Goal: Transaction & Acquisition: Purchase product/service

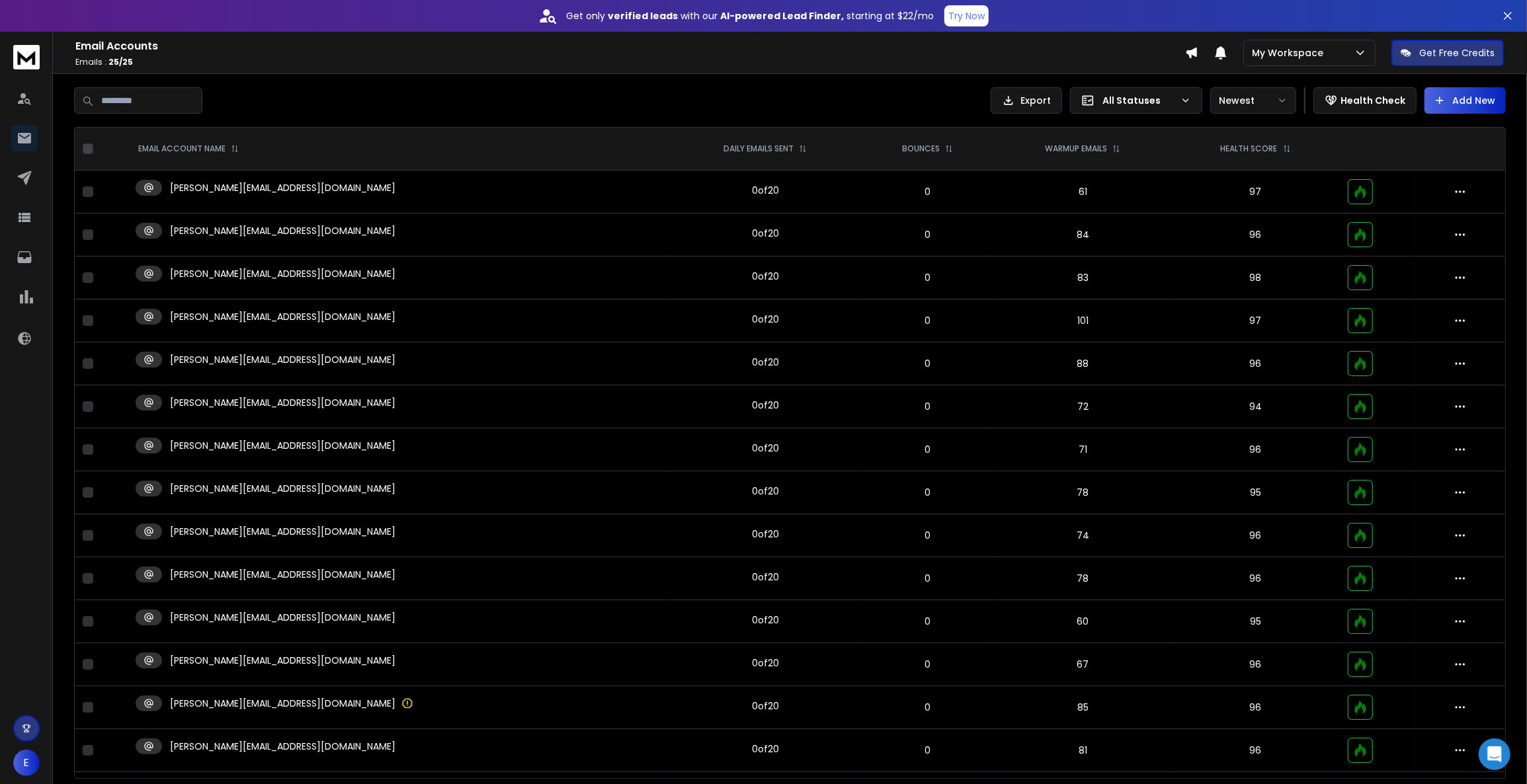
click at [19, 56] on img at bounding box center [26, 57] width 26 height 25
click at [25, 336] on icon at bounding box center [24, 338] width 16 height 16
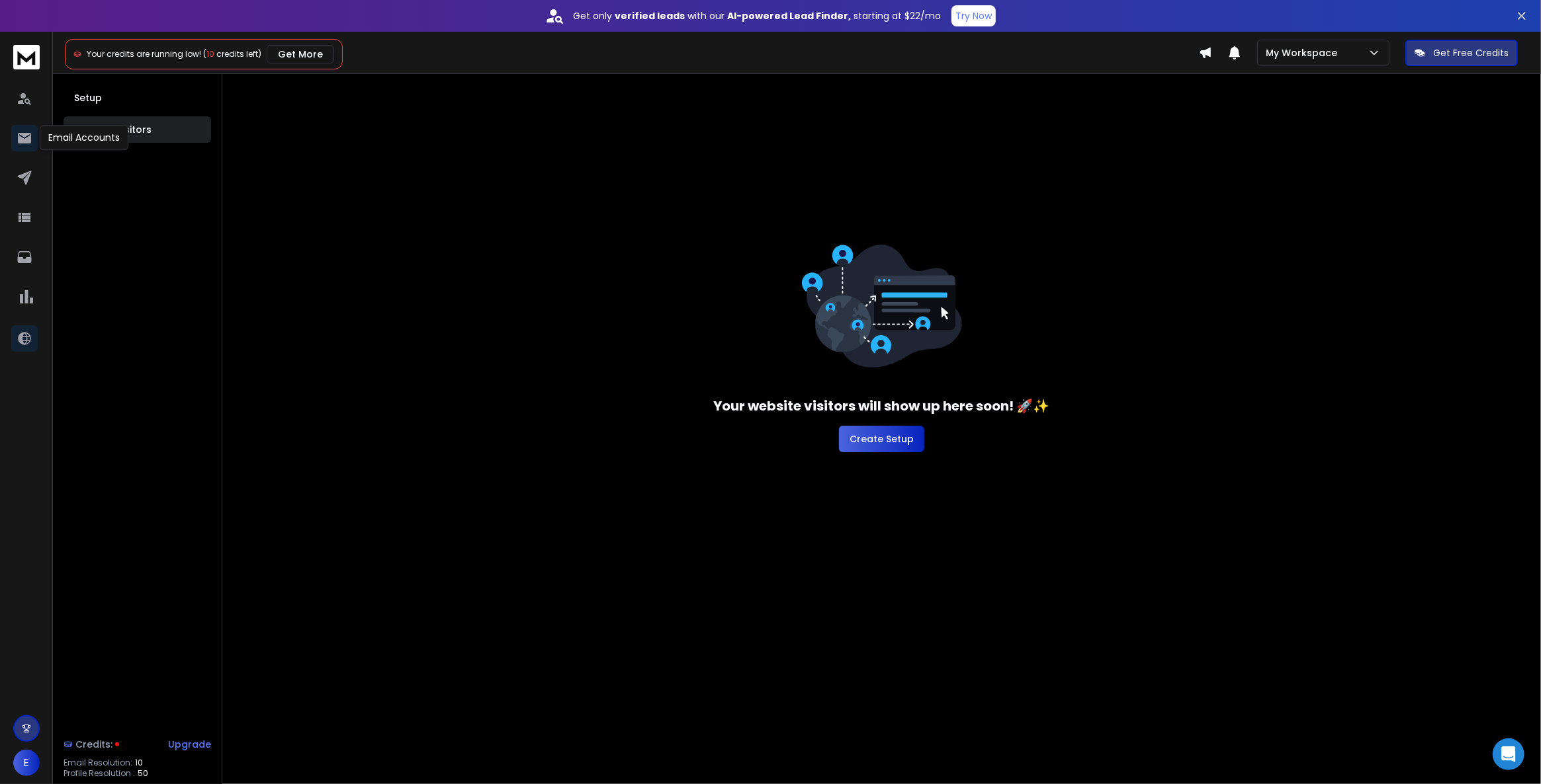
click at [20, 145] on icon at bounding box center [24, 138] width 16 height 16
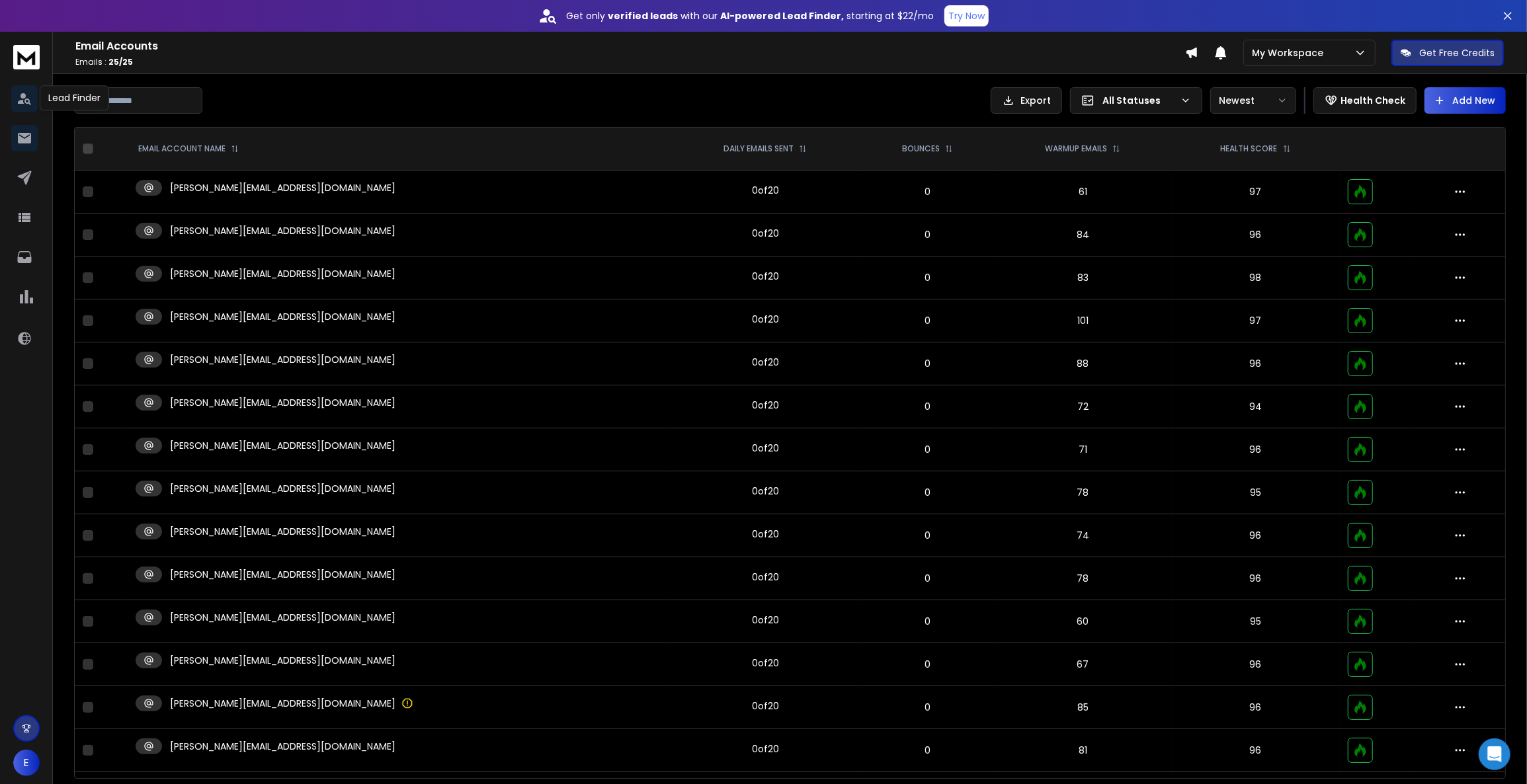
click at [22, 102] on icon at bounding box center [24, 102] width 13 height 7
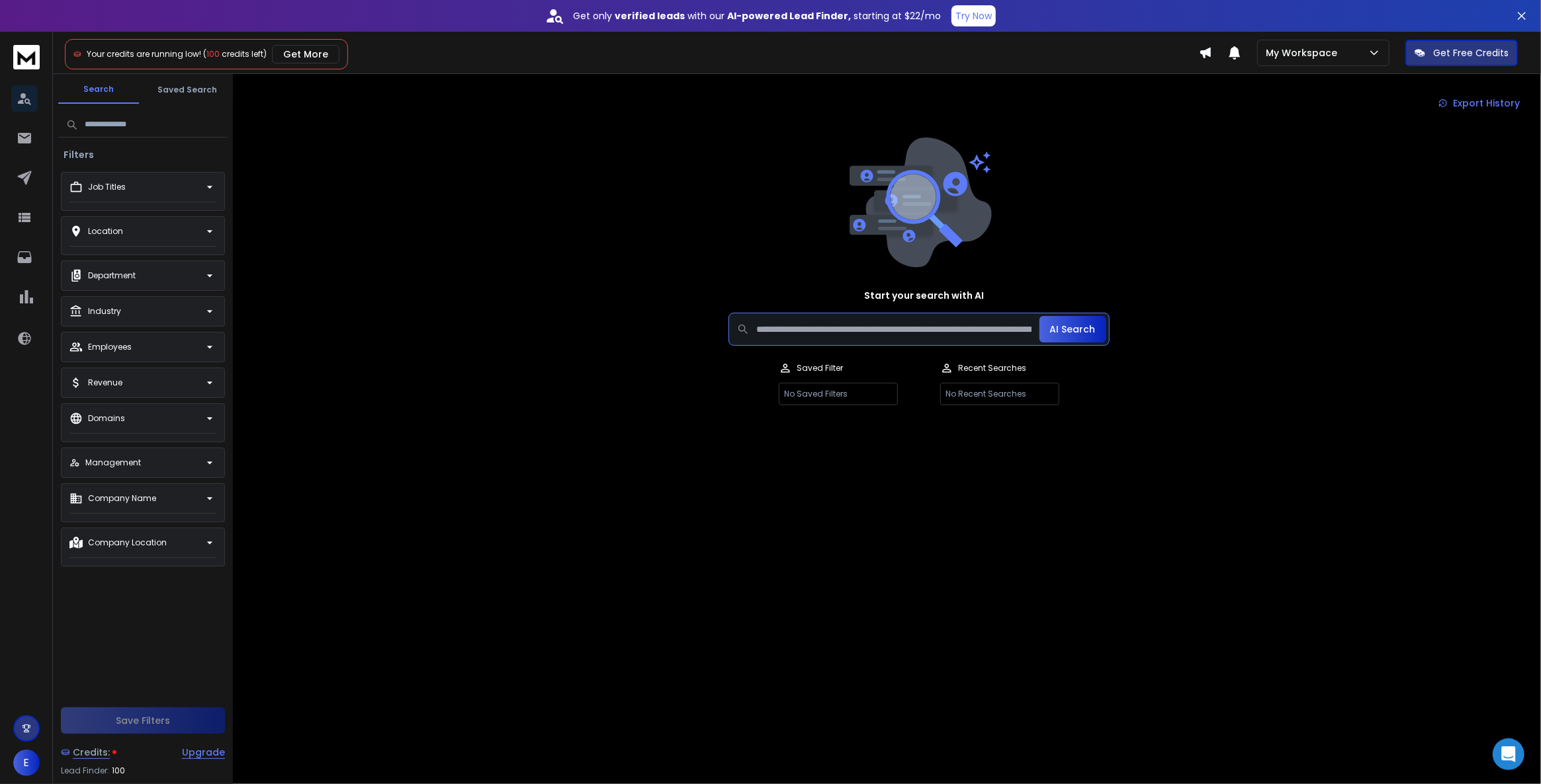
click at [107, 749] on span "Credits:" at bounding box center [92, 752] width 37 height 13
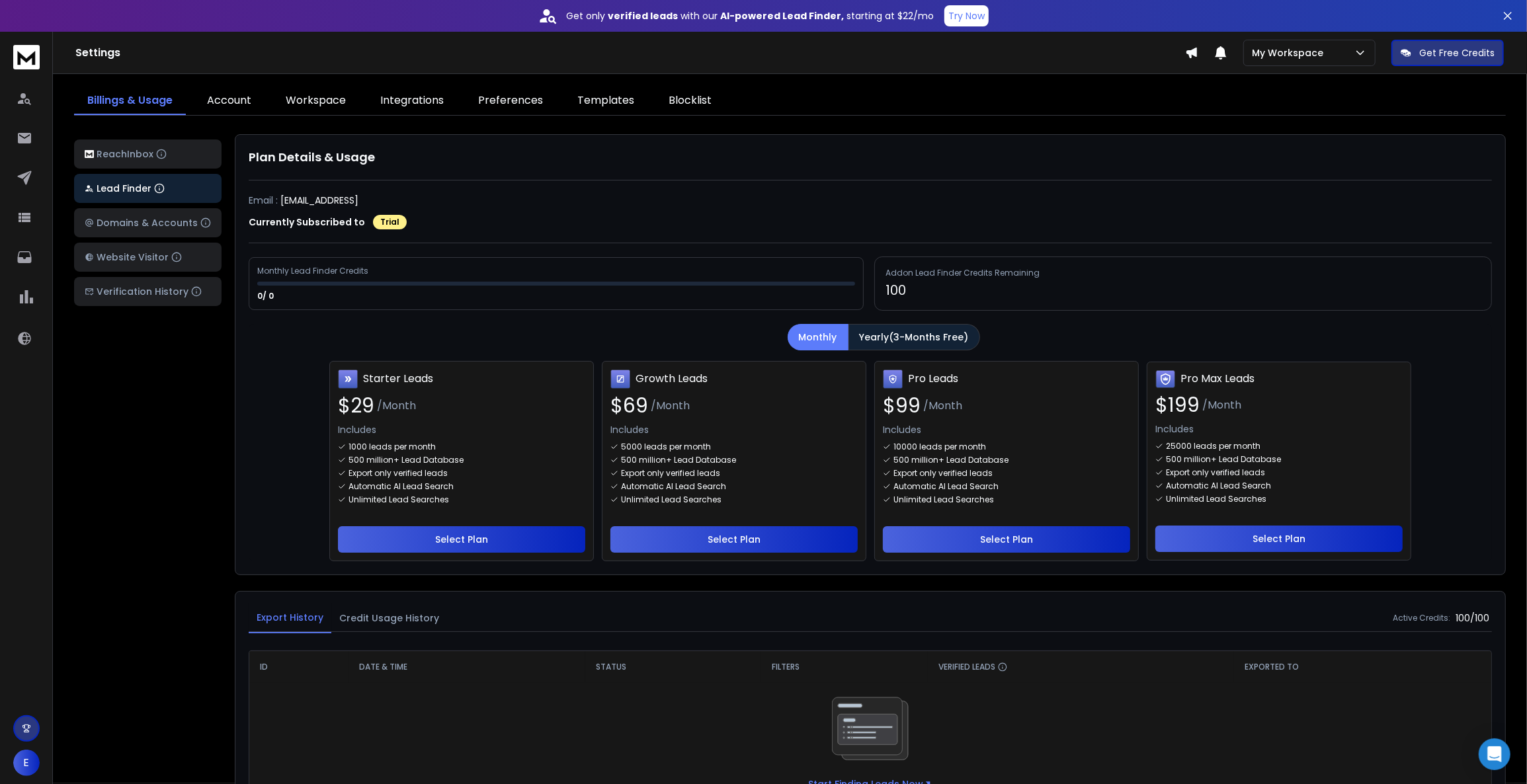
click at [886, 342] on button "Yearly(3-Months Free)" at bounding box center [914, 337] width 131 height 26
click at [800, 342] on button "Monthly" at bounding box center [818, 337] width 61 height 26
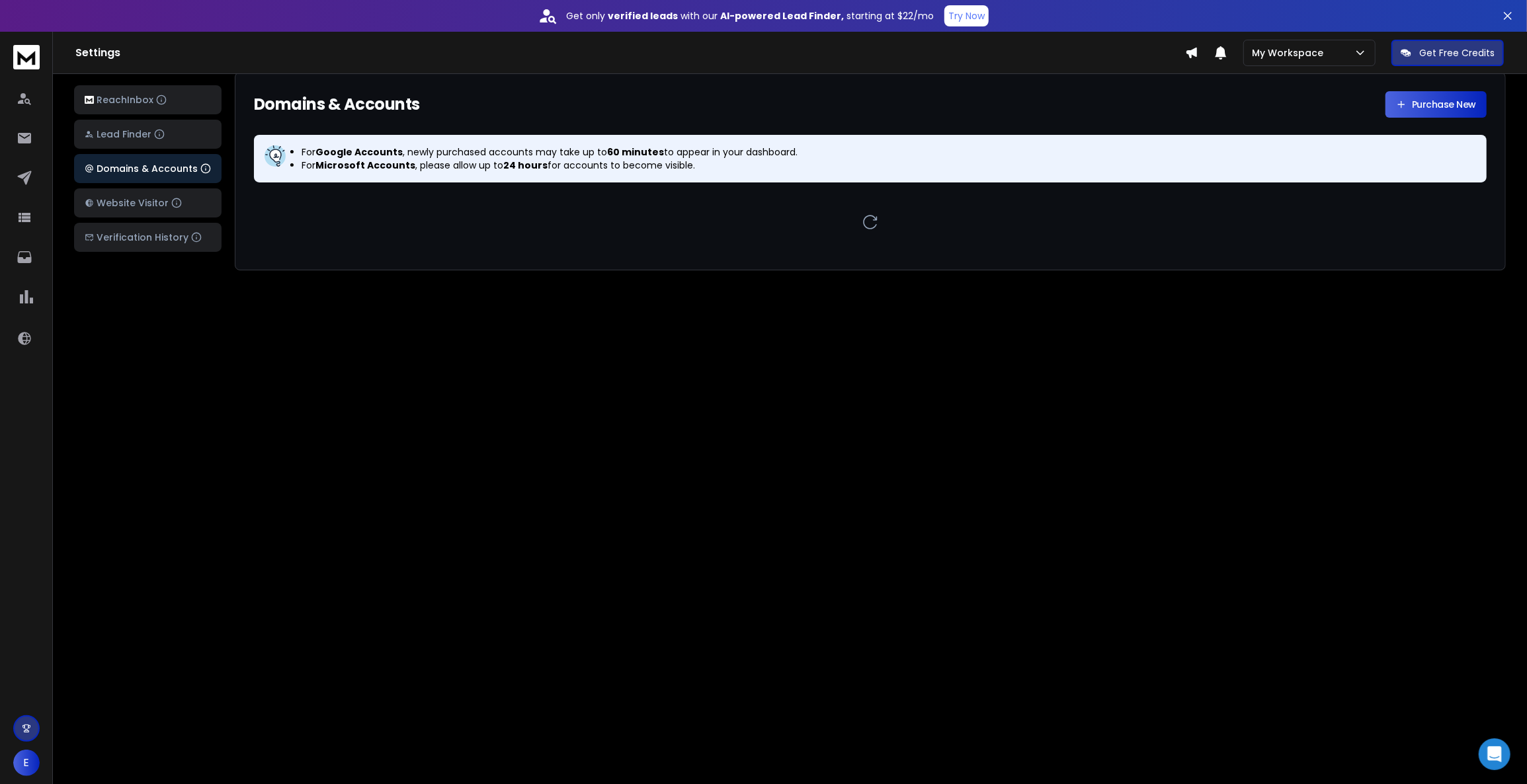
click at [143, 171] on button "Domains & Accounts" at bounding box center [148, 169] width 147 height 29
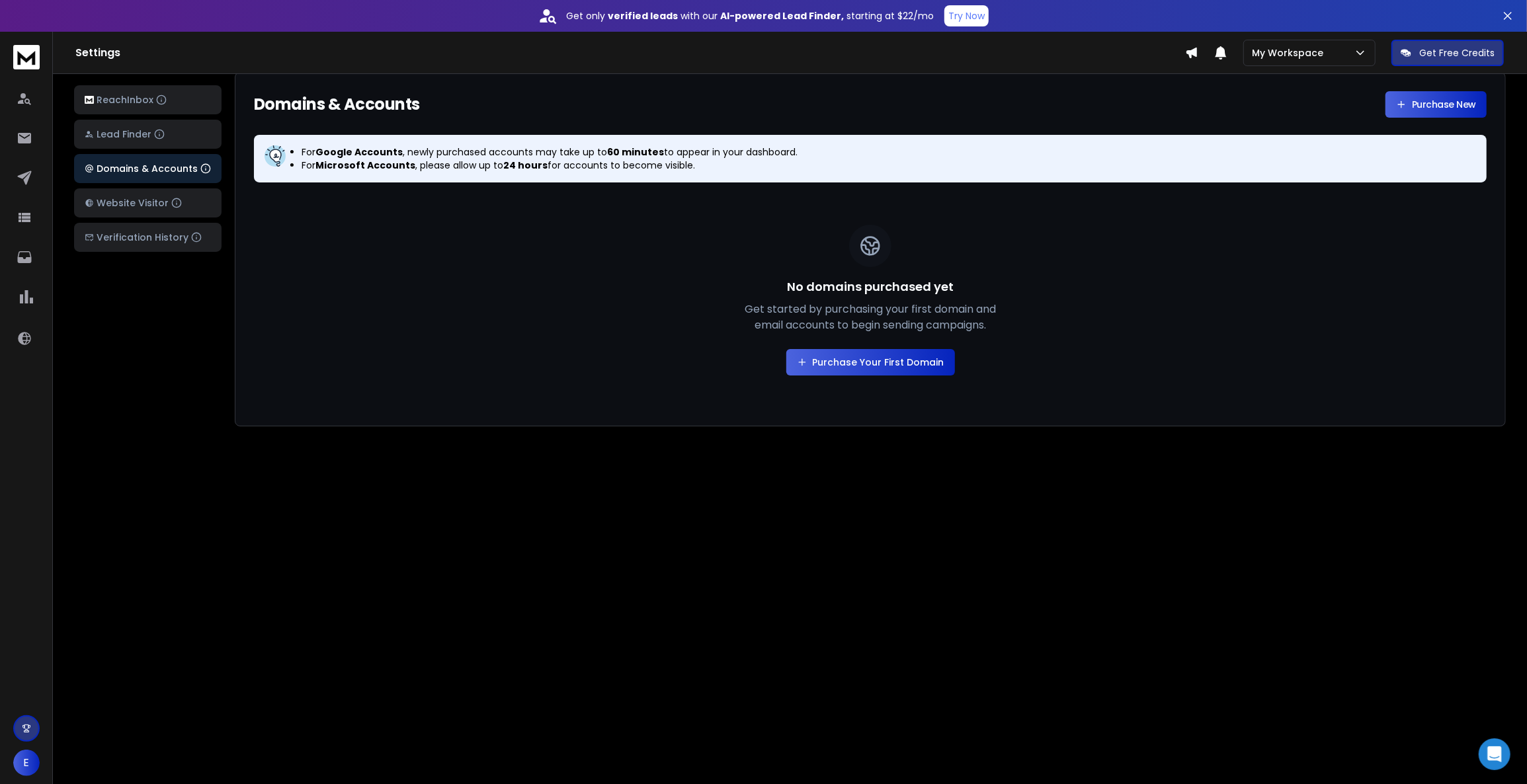
click at [131, 102] on button "ReachInbox" at bounding box center [148, 100] width 147 height 29
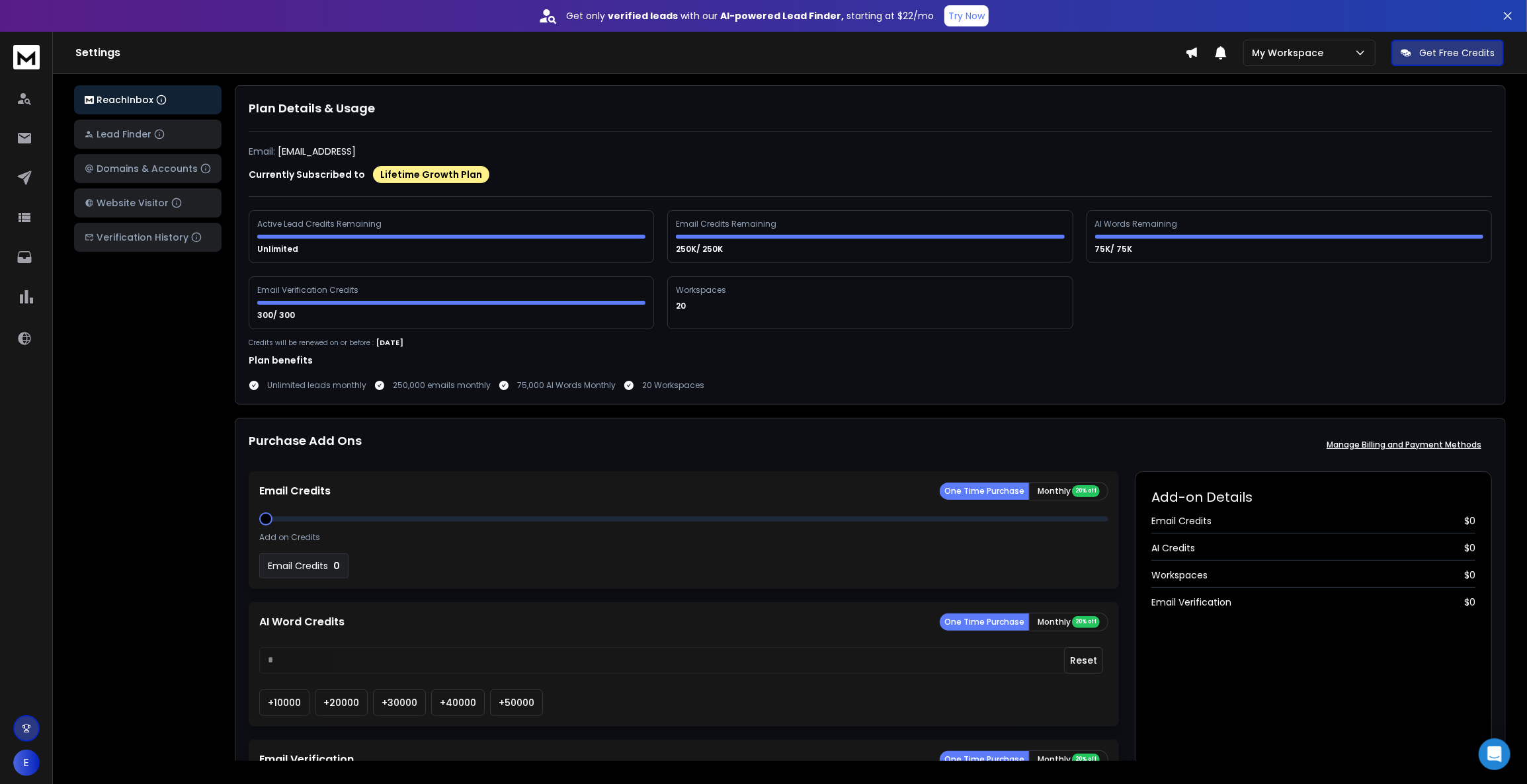
click at [148, 159] on button "Domains & Accounts" at bounding box center [148, 169] width 147 height 29
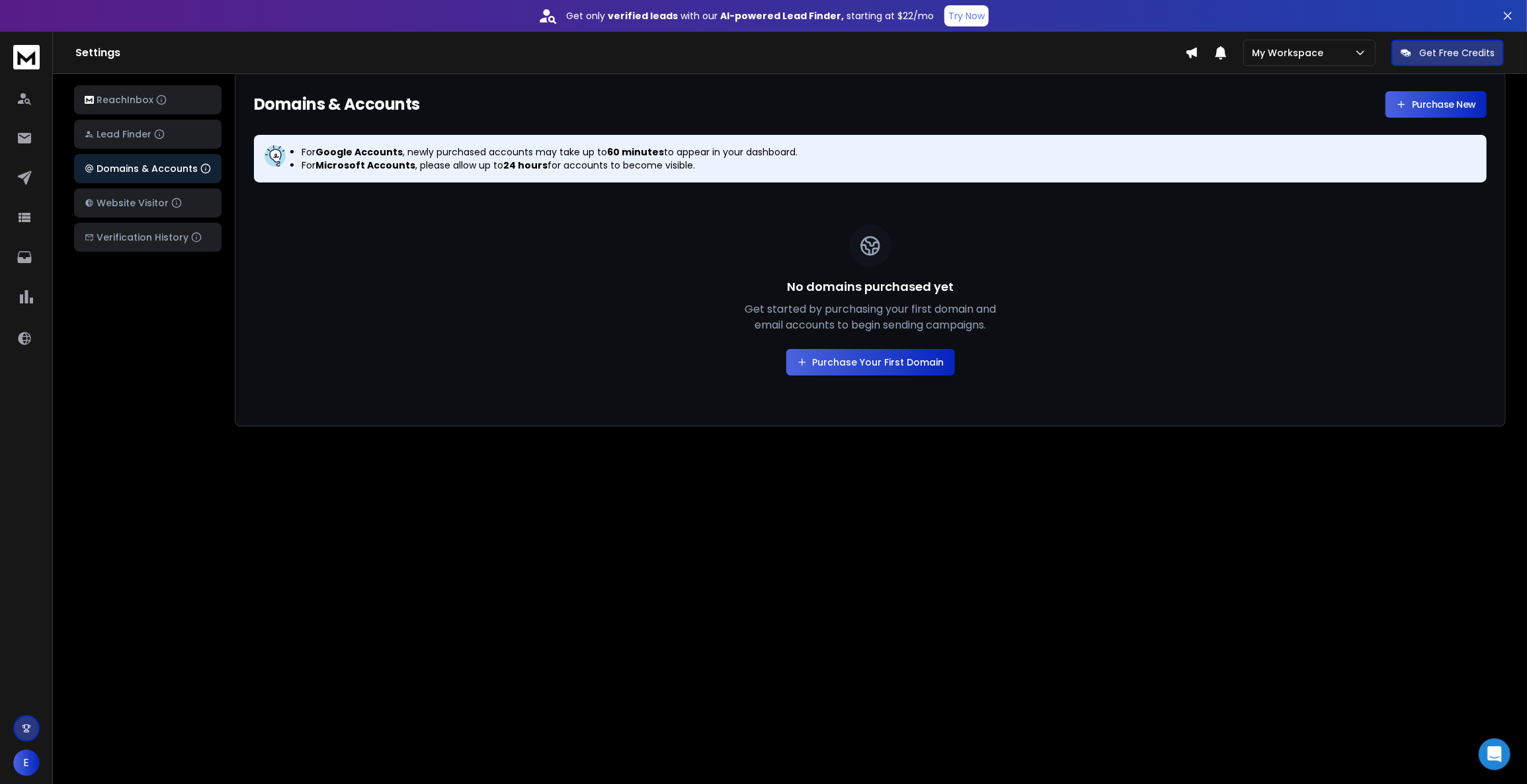
click at [1438, 123] on div "Domains & Accounts Purchase New" at bounding box center [870, 112] width 1233 height 40
click at [1440, 114] on link "Purchase New" at bounding box center [1436, 105] width 101 height 26
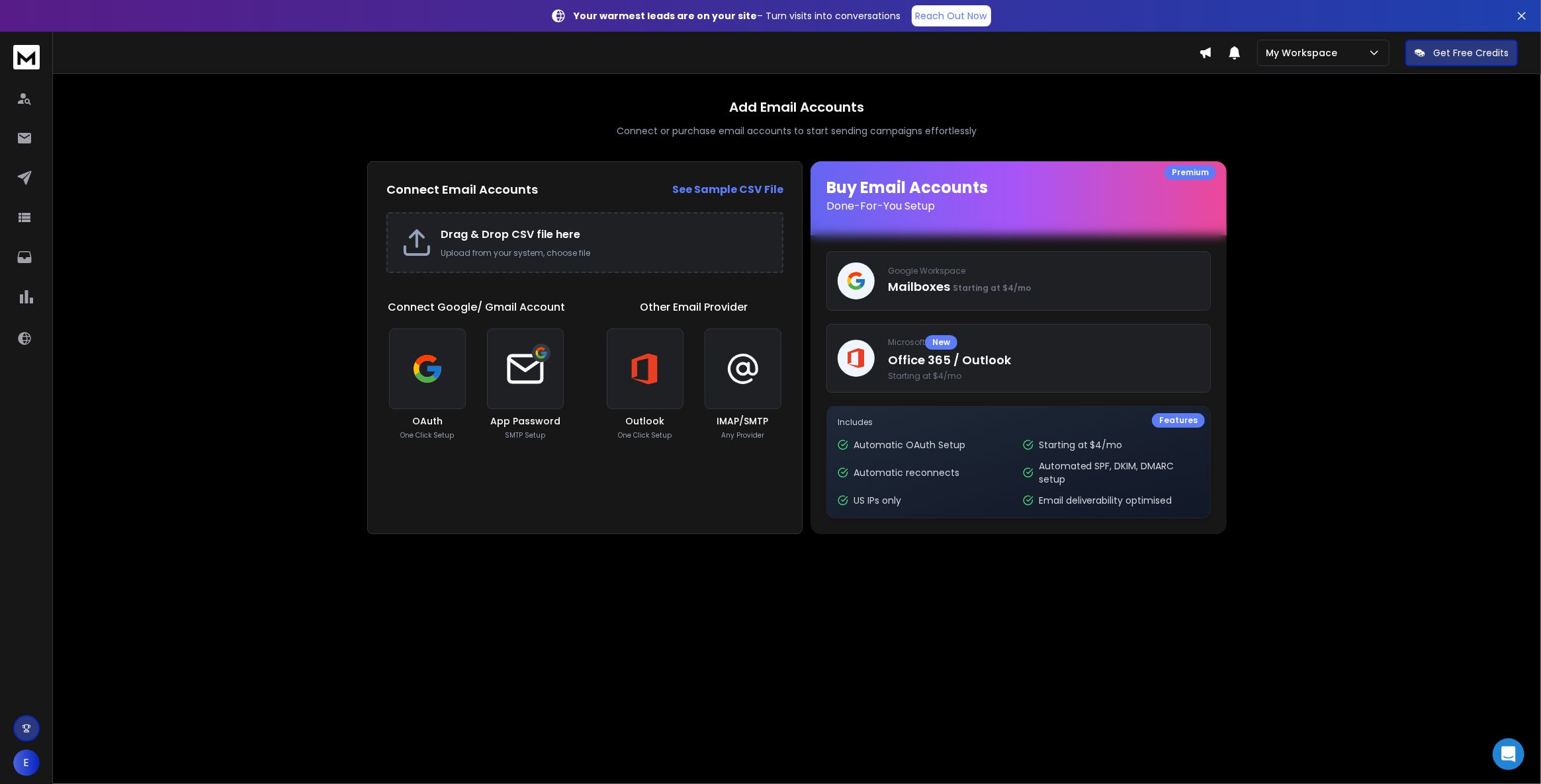
click at [991, 290] on span "Starting at $4/mo" at bounding box center [991, 288] width 78 height 11
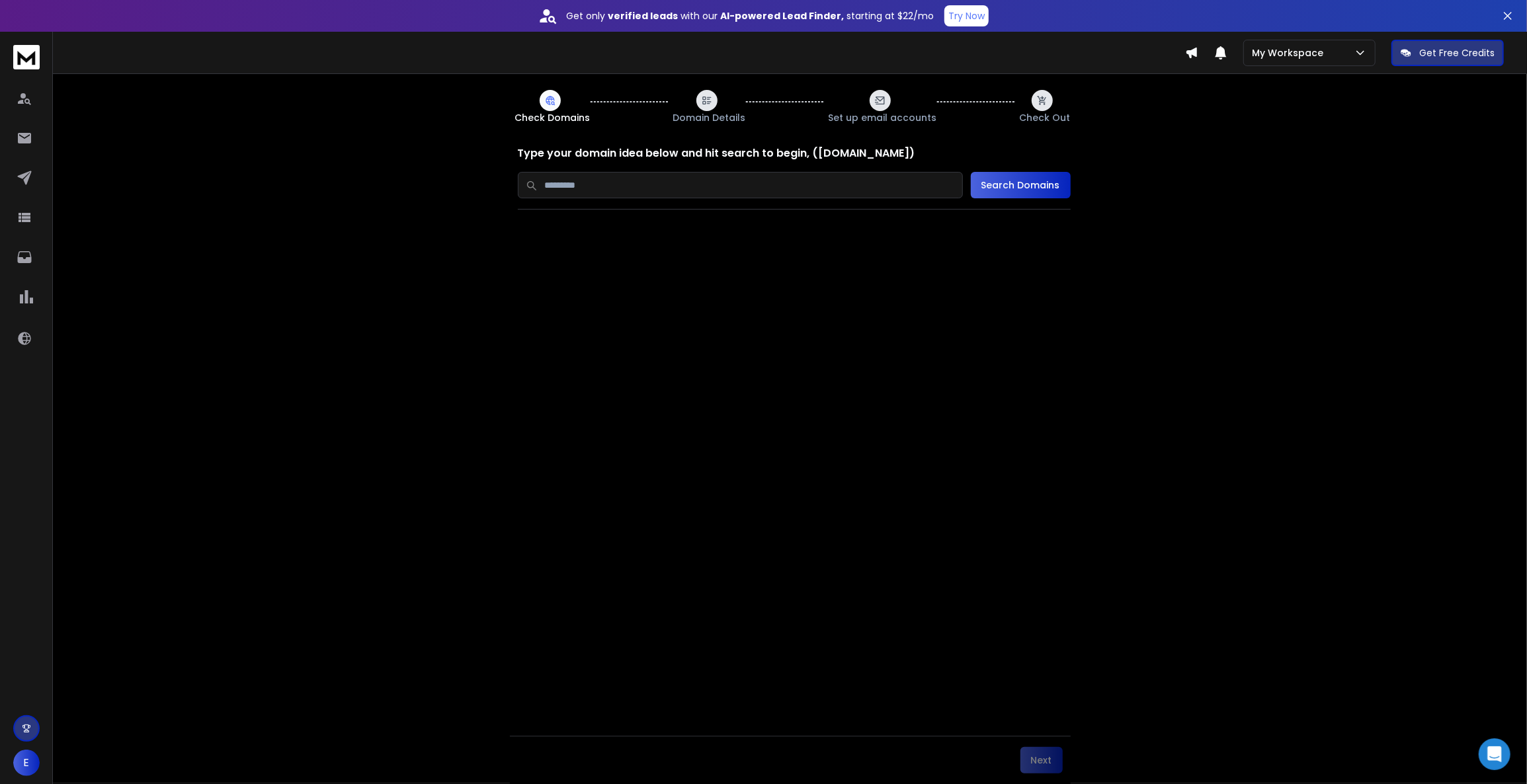
click at [823, 176] on input at bounding box center [740, 185] width 445 height 26
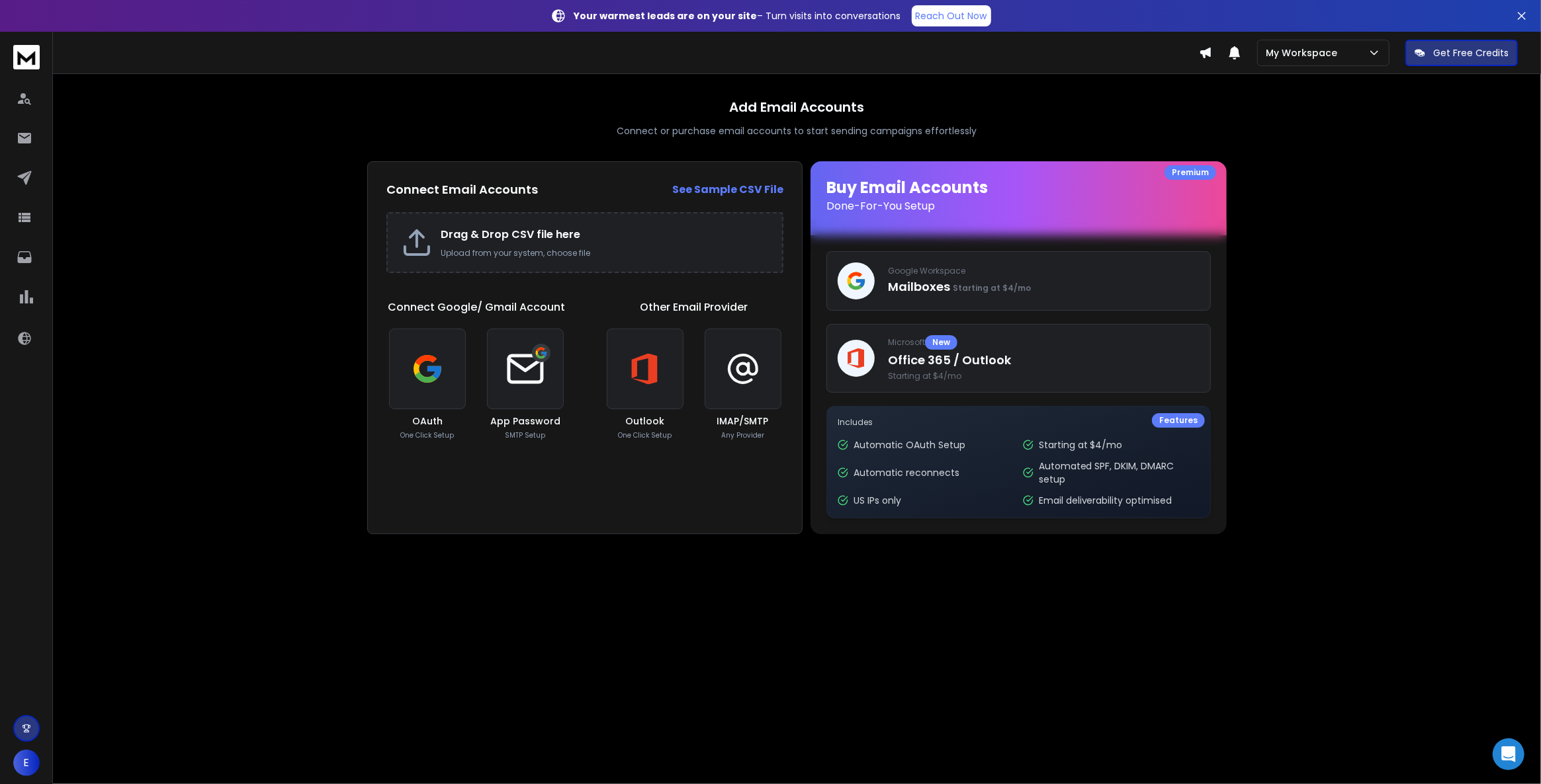
click at [29, 54] on img at bounding box center [26, 57] width 26 height 25
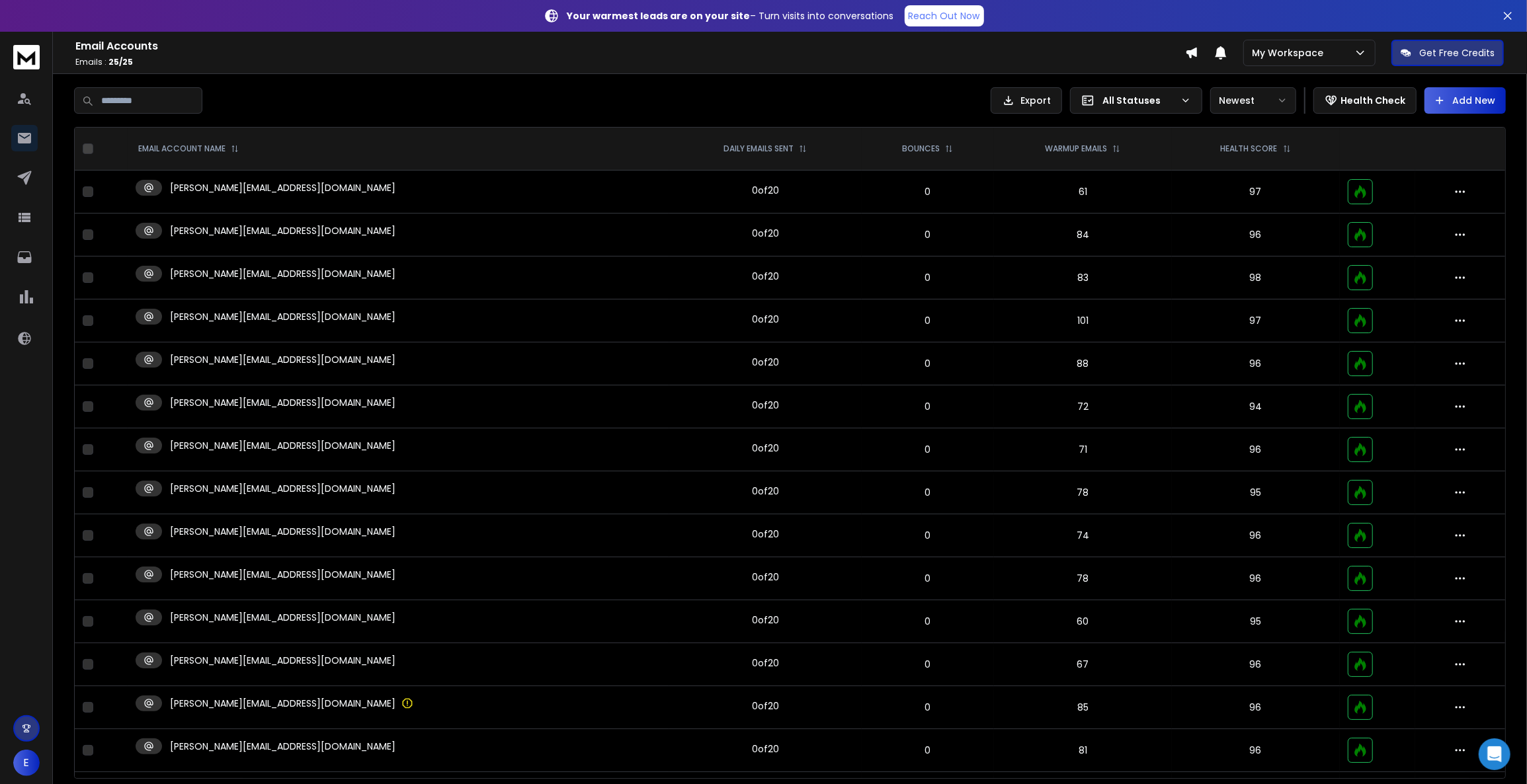
click at [1197, 49] on icon at bounding box center [1192, 52] width 10 height 10
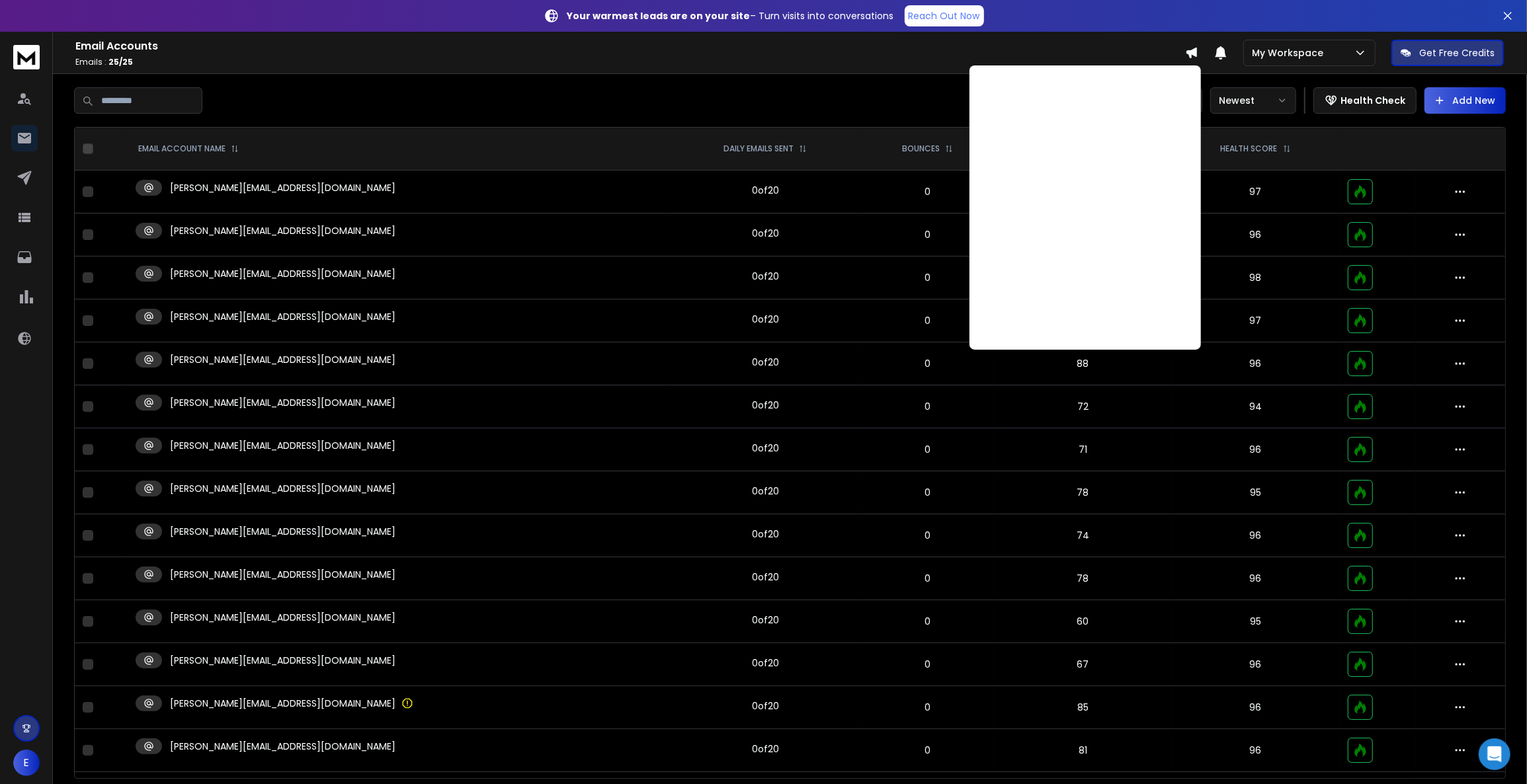
click at [1064, 53] on h1 "Email Accounts" at bounding box center [631, 46] width 1110 height 16
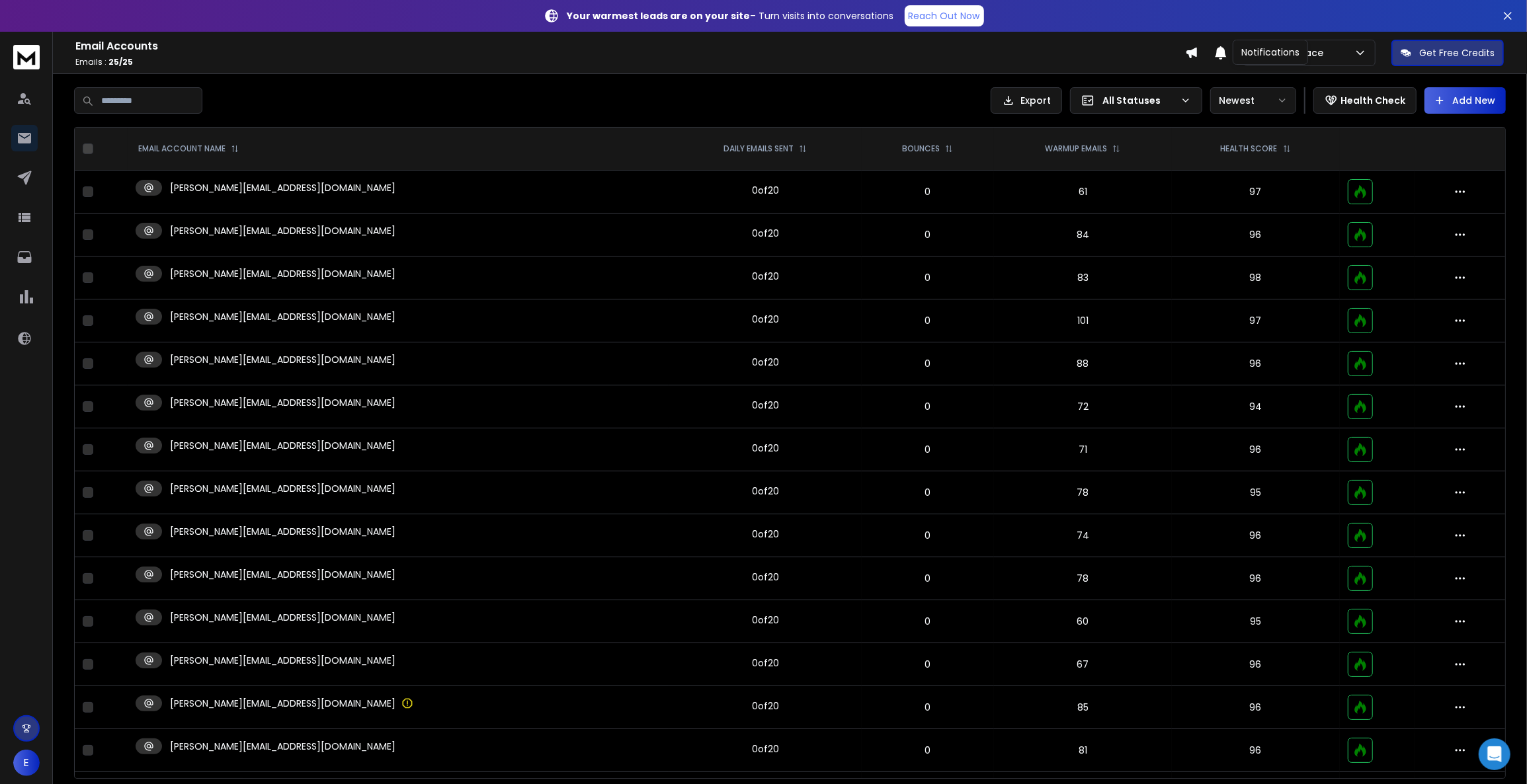
click at [1225, 53] on icon at bounding box center [1221, 52] width 12 height 13
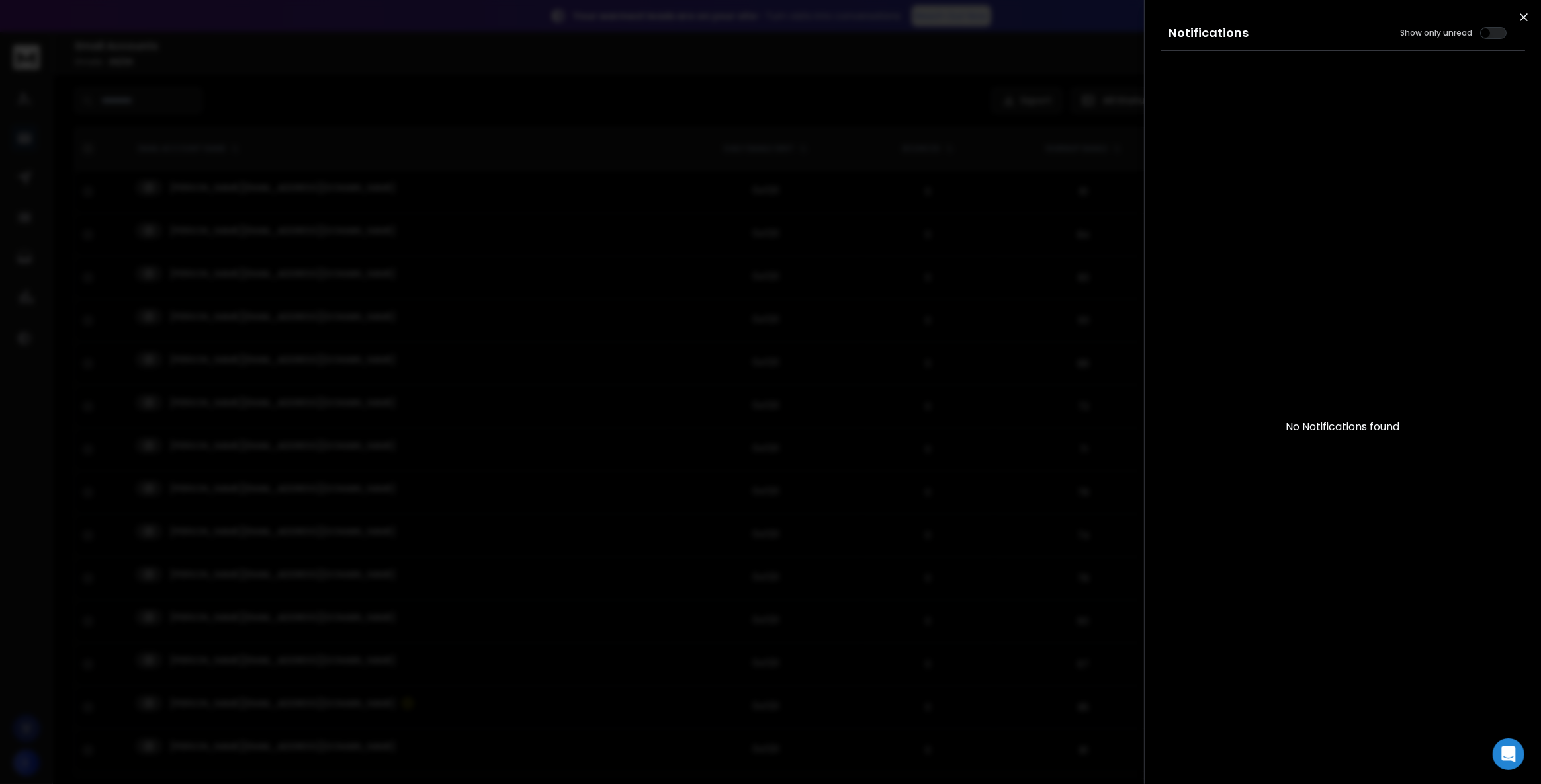
click at [1520, 17] on icon "button" at bounding box center [1524, 17] width 7 height 7
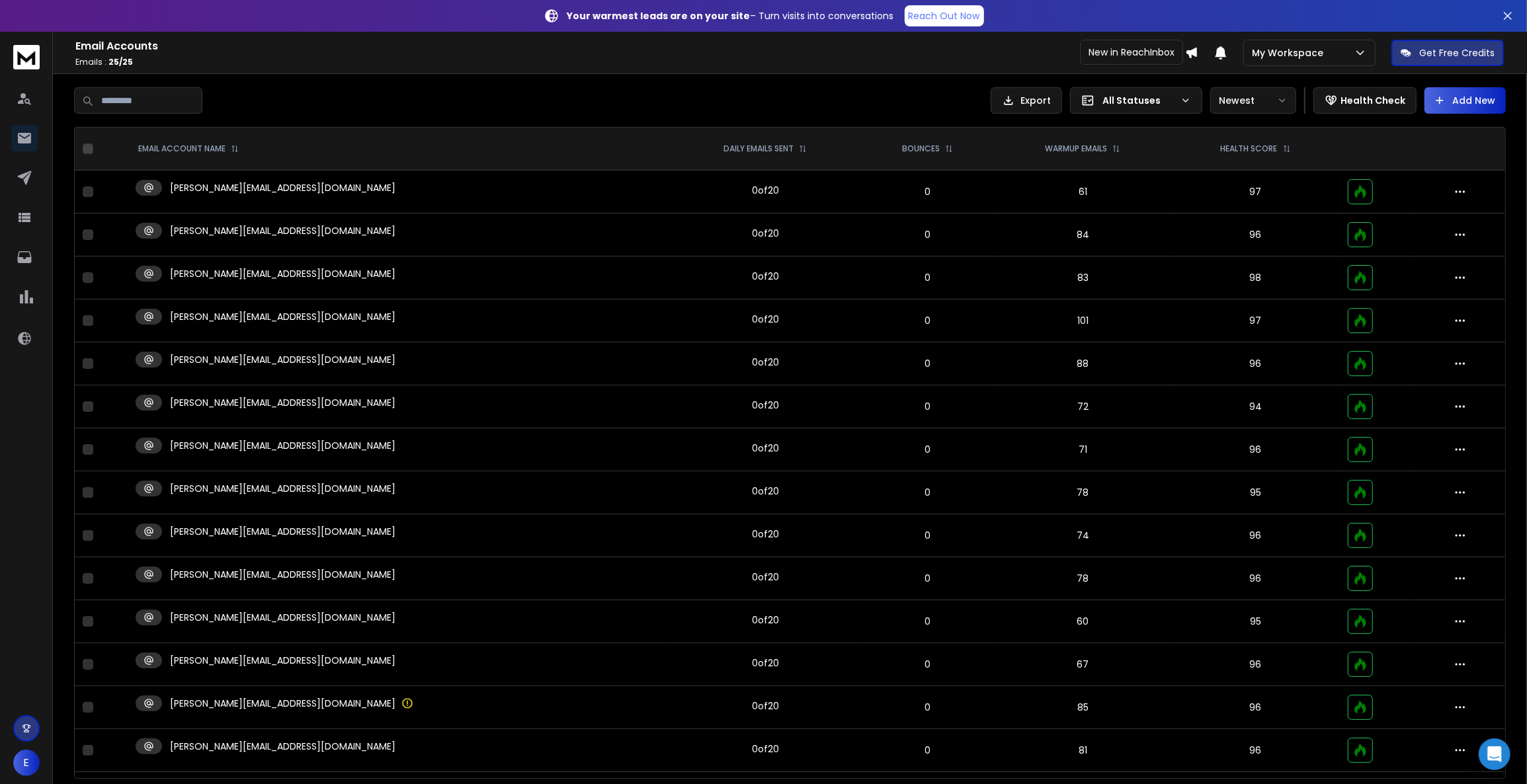
click at [1194, 49] on icon at bounding box center [1192, 52] width 10 height 10
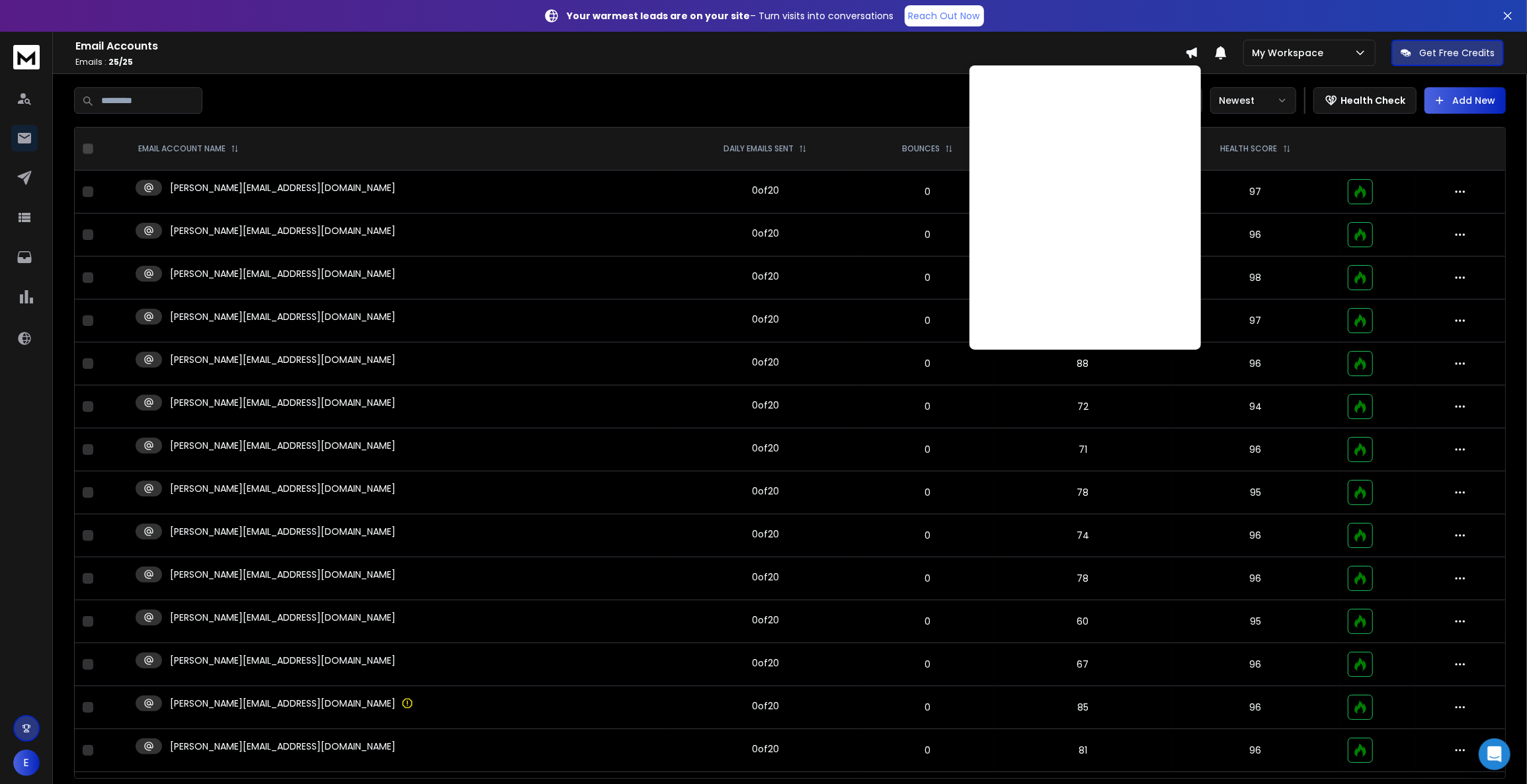
click at [797, 61] on p "Emails : 25 / 25" at bounding box center [631, 62] width 1110 height 10
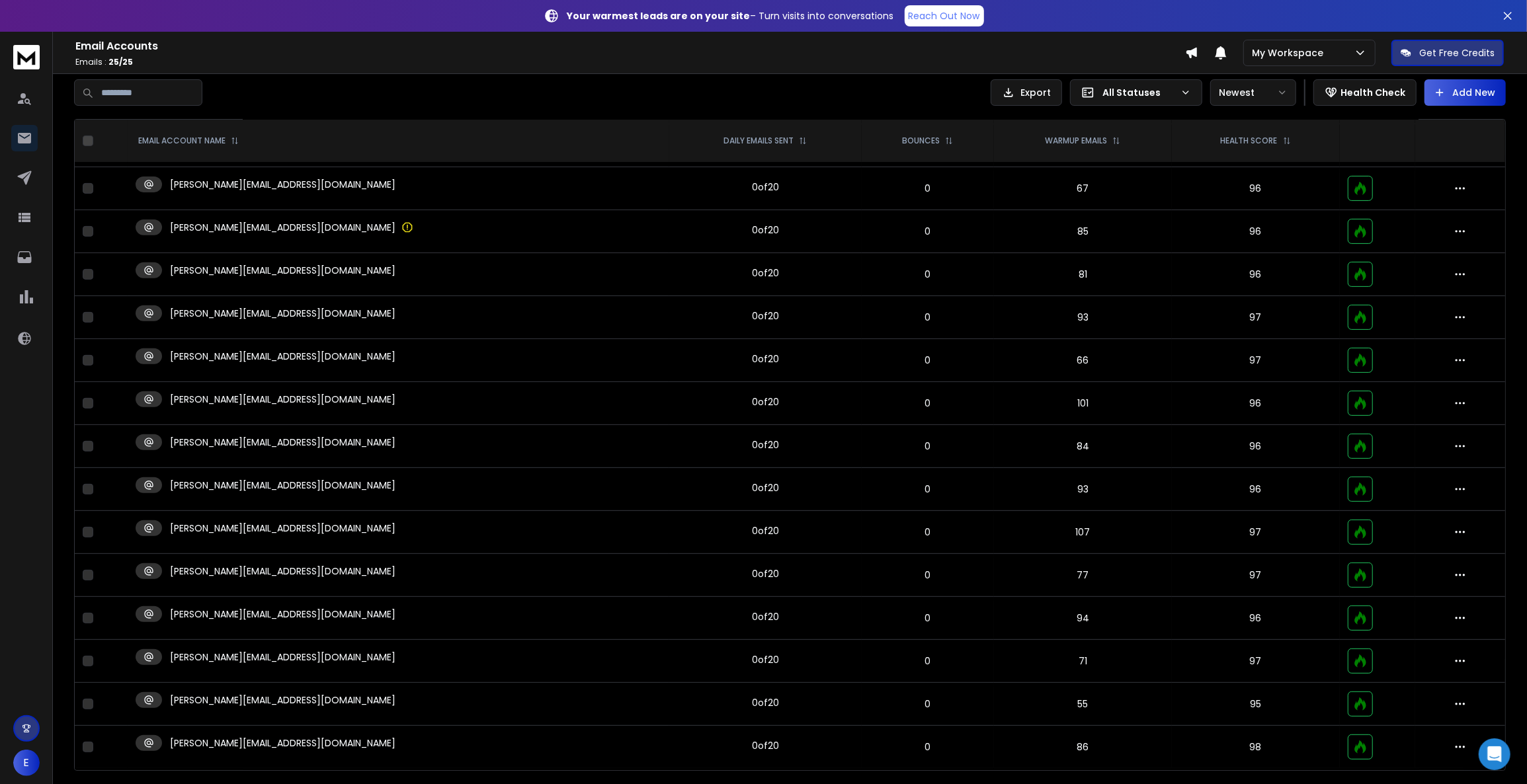
scroll to position [482, 0]
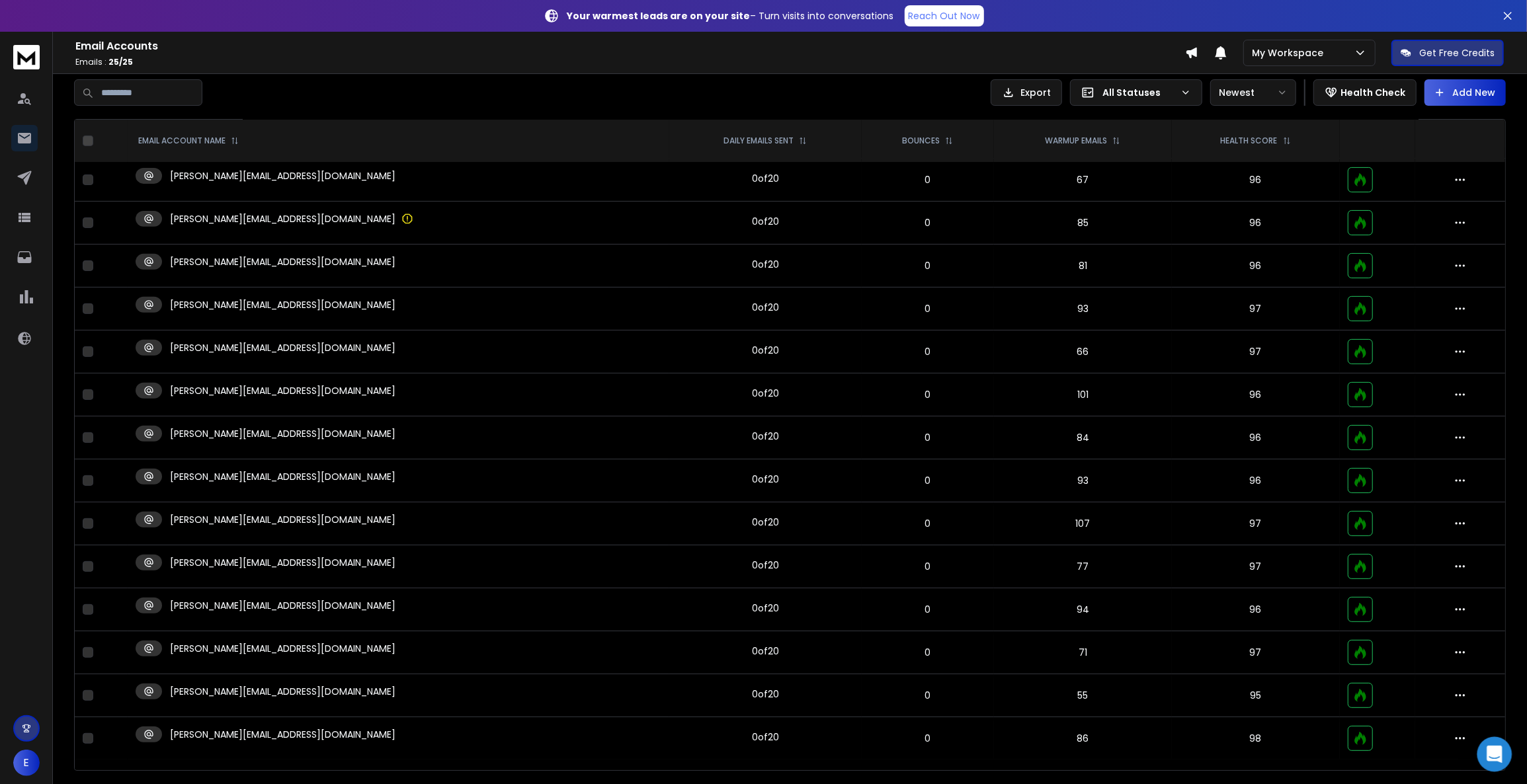
click at [1499, 748] on icon "Open Intercom Messenger" at bounding box center [1495, 754] width 15 height 17
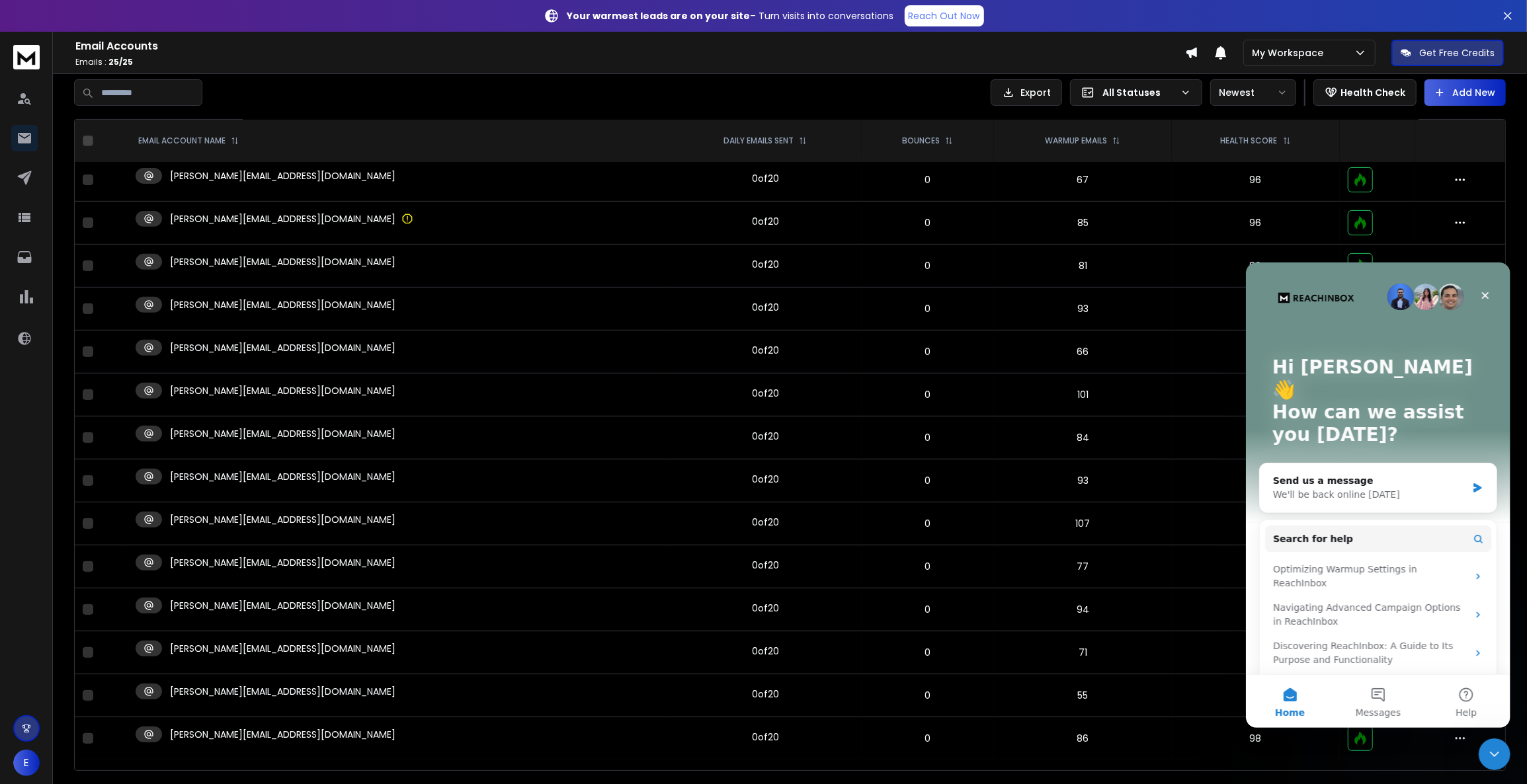
scroll to position [0, 0]
click at [1500, 754] on icon "Close Intercom Messenger" at bounding box center [1493, 752] width 16 height 16
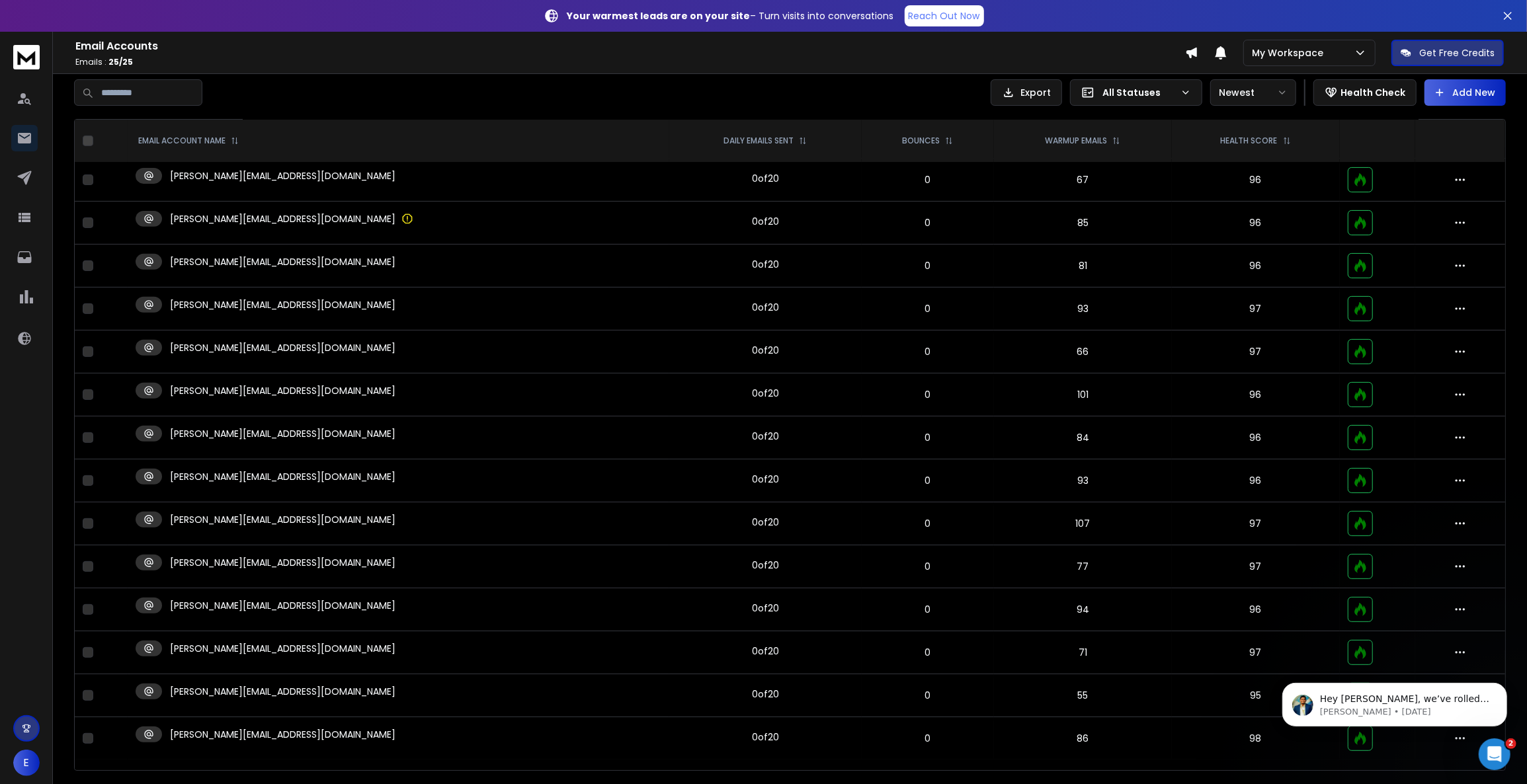
click at [691, 76] on div "Export All Statuses Newest Health Check Add New EMAIL ACCOUNT NAME DAILY EMAILS…" at bounding box center [790, 425] width 1474 height 718
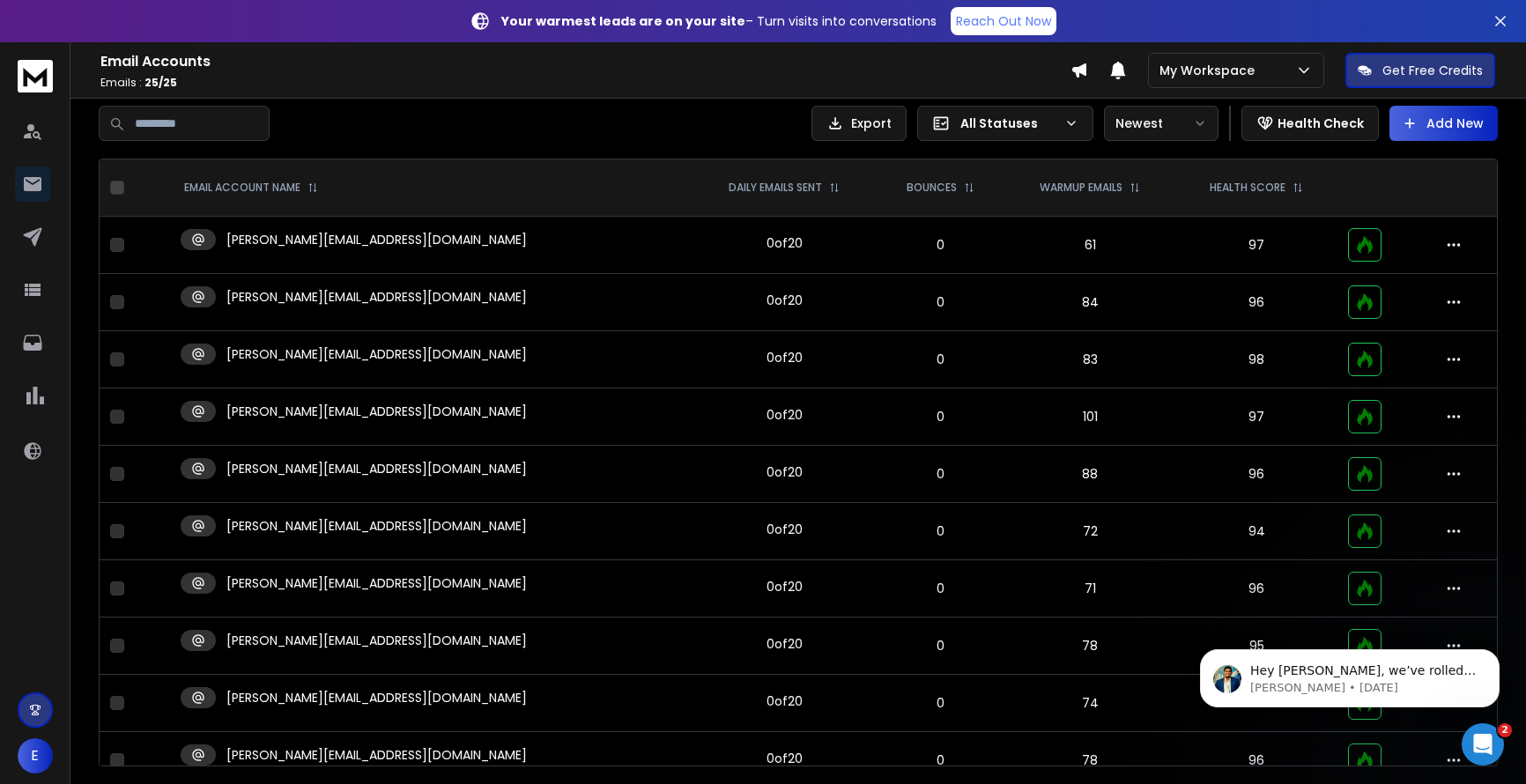
click at [1200, 125] on icon "button" at bounding box center [1200, 123] width 14 height 14
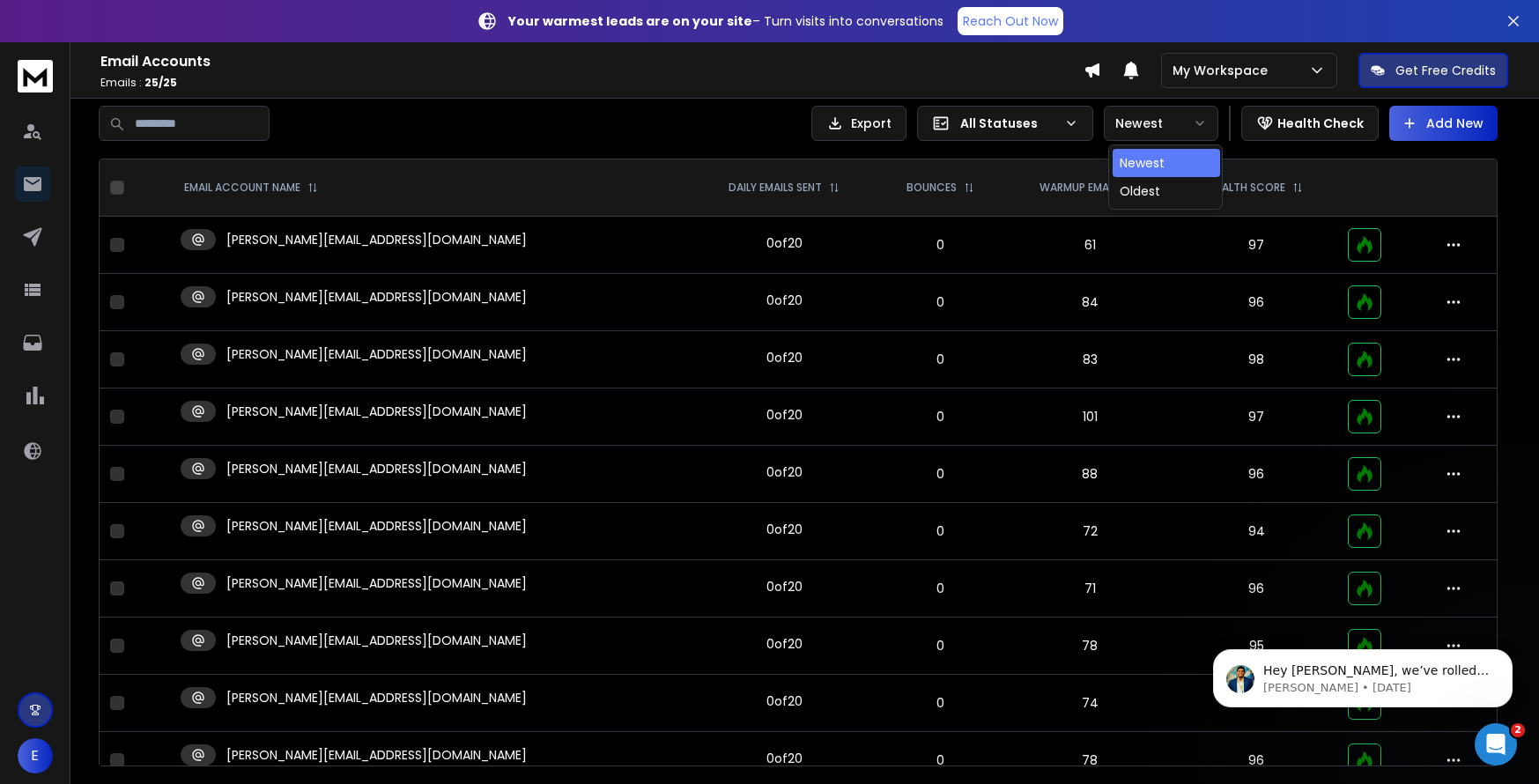
click at [638, 132] on div at bounding box center [450, 123] width 703 height 35
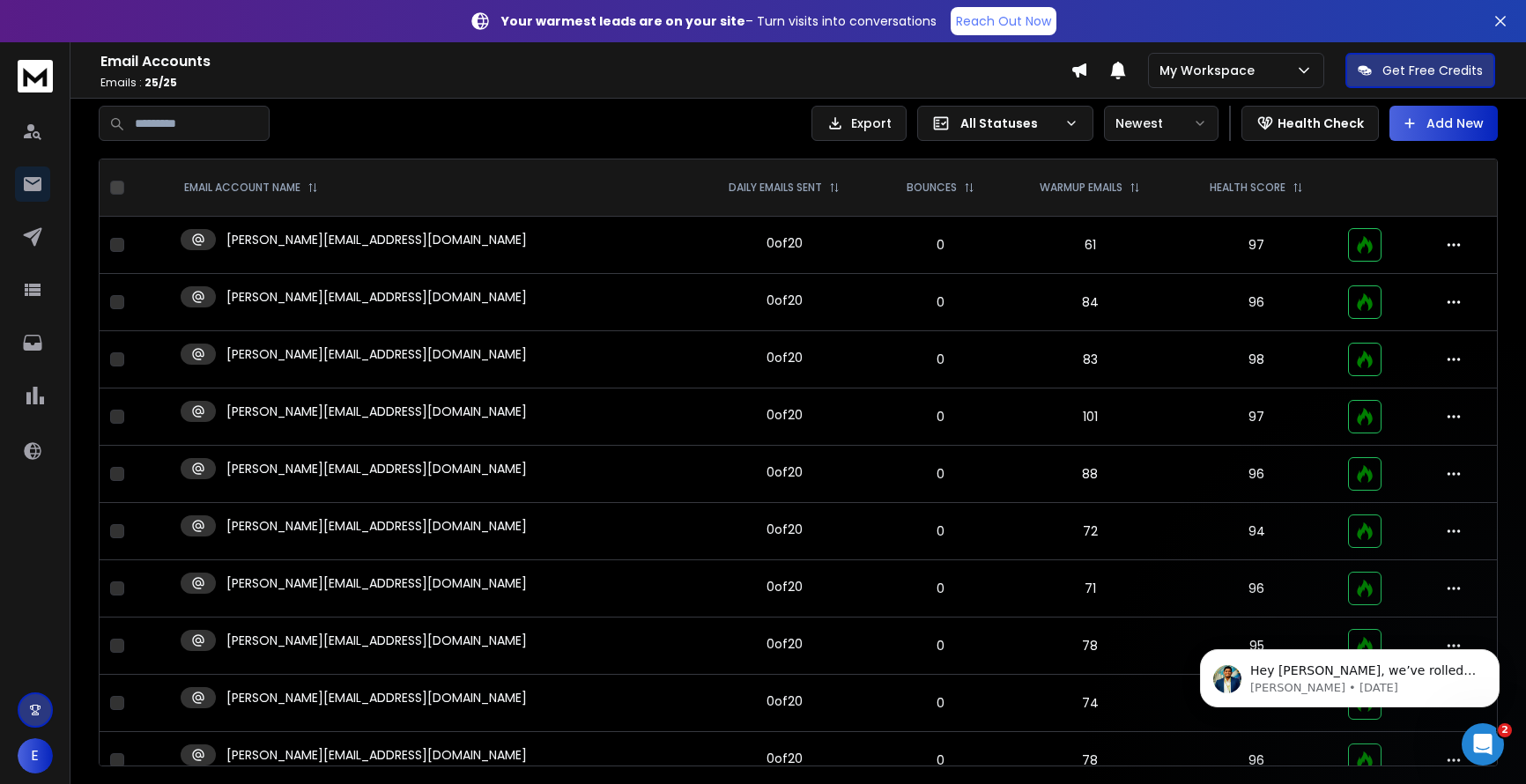
click at [504, 110] on div at bounding box center [450, 123] width 702 height 35
click at [1241, 73] on p "My Workspace" at bounding box center [1210, 70] width 102 height 17
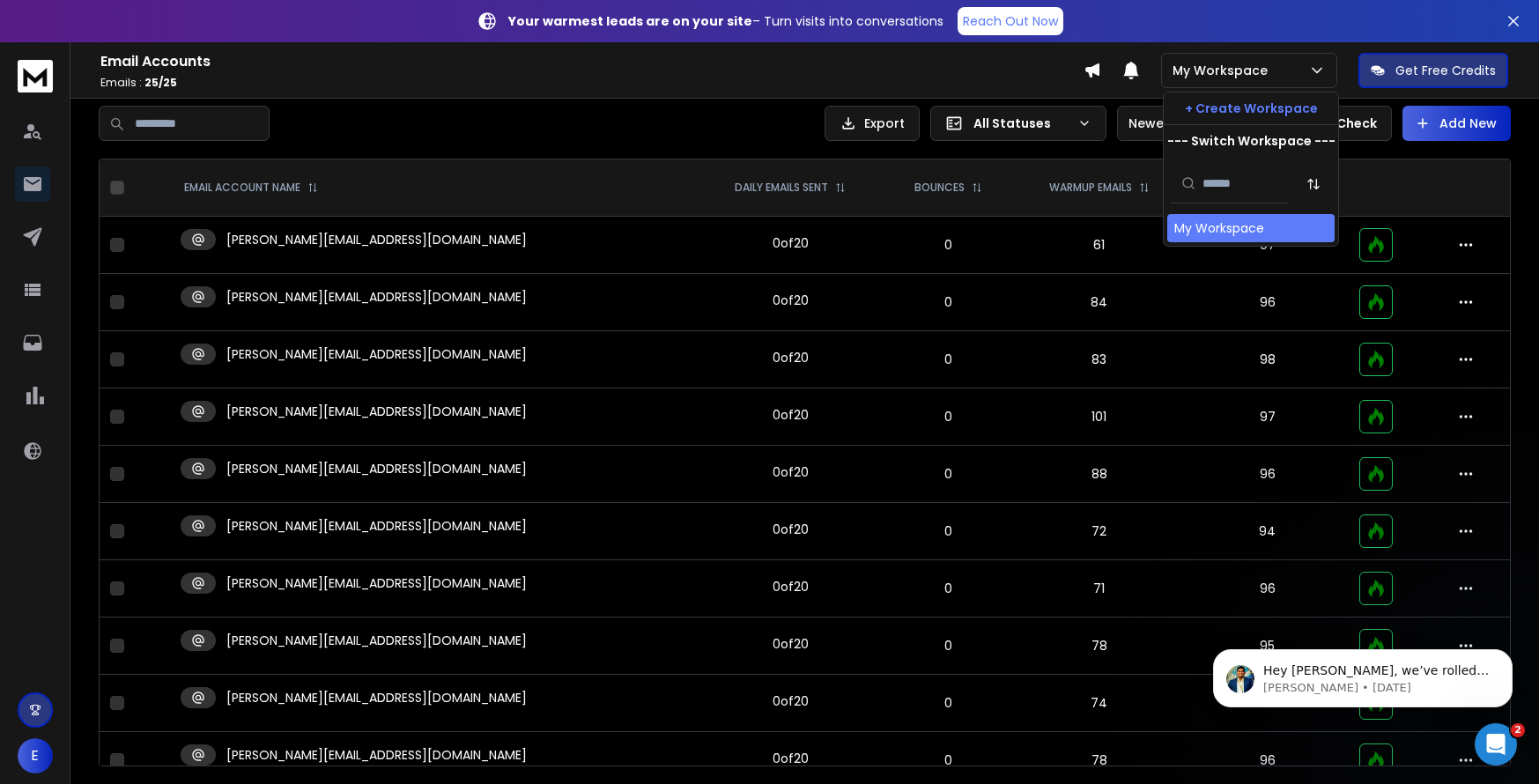
click at [615, 104] on div "Export All Statuses Newest Health Check Add New EMAIL ACCOUNT NAME DAILY EMAILS…" at bounding box center [805, 436] width 1469 height 696
